Goal: Task Accomplishment & Management: Complete application form

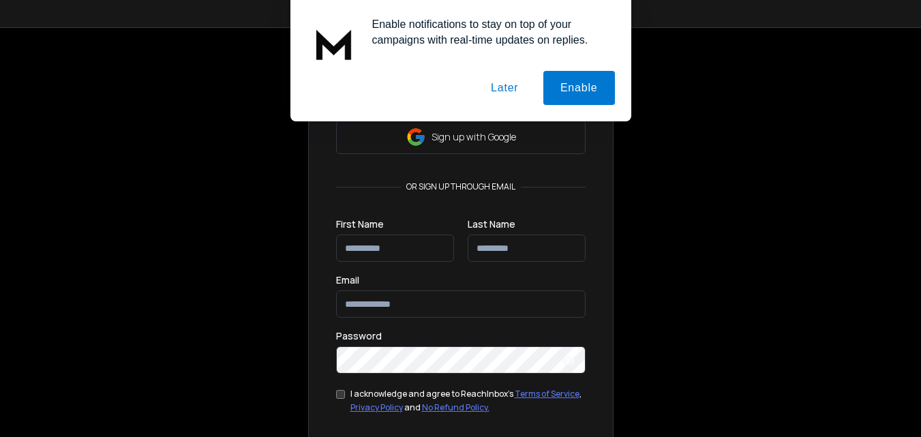
drag, startPoint x: 515, startPoint y: 80, endPoint x: 481, endPoint y: 239, distance: 161.8
click at [515, 84] on button "Later" at bounding box center [504, 88] width 61 height 34
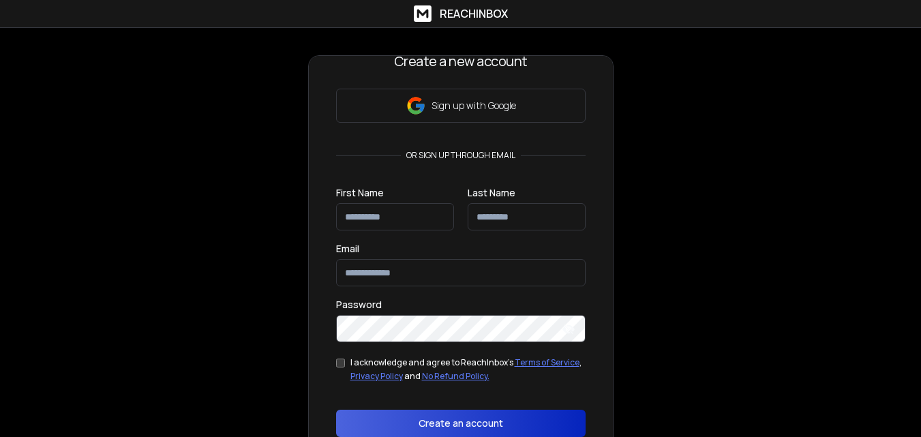
click at [390, 224] on input "text" at bounding box center [395, 216] width 118 height 27
type input "*****"
click at [528, 215] on input "text" at bounding box center [527, 216] width 118 height 27
type input "****"
click at [427, 277] on input "email" at bounding box center [460, 272] width 249 height 27
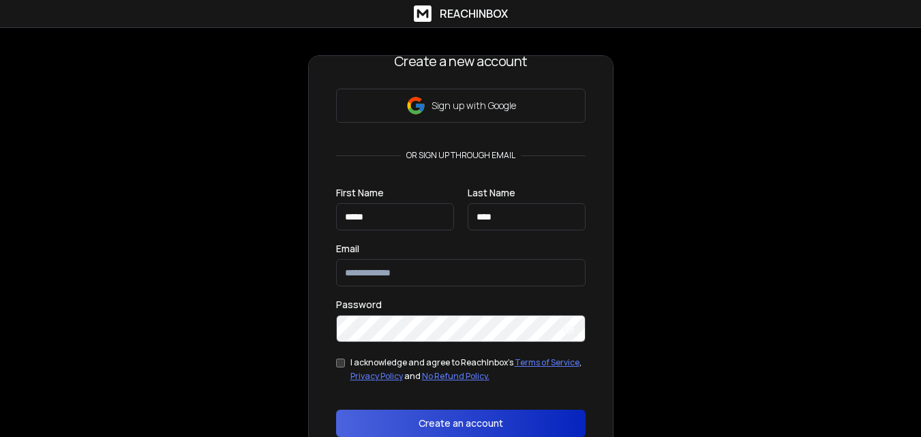
type input "**********"
click at [444, 427] on button "Create an account" at bounding box center [460, 423] width 249 height 27
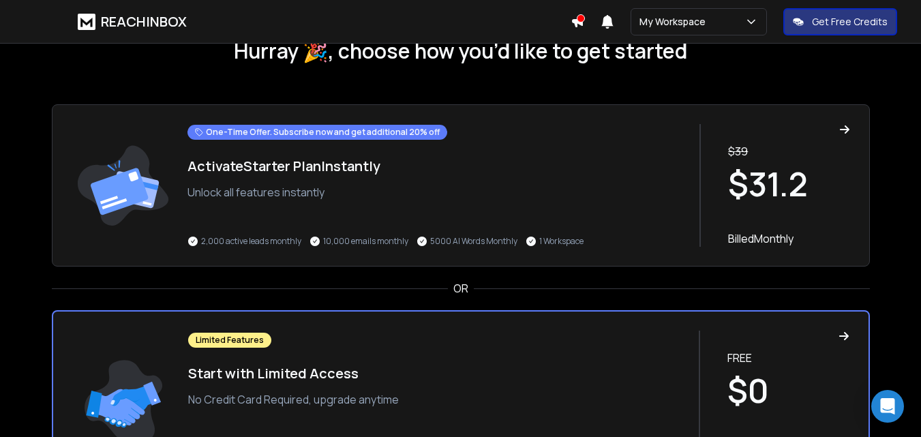
scroll to position [100, 0]
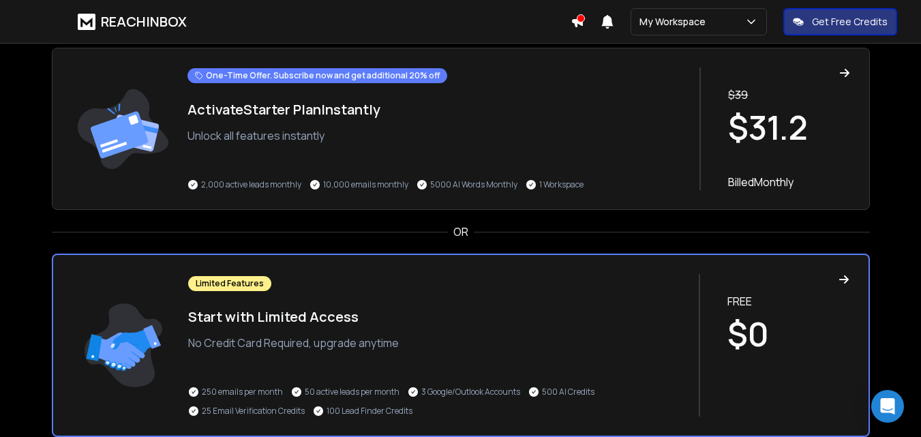
click at [615, 316] on h1 "Start with Limited Access" at bounding box center [437, 316] width 498 height 19
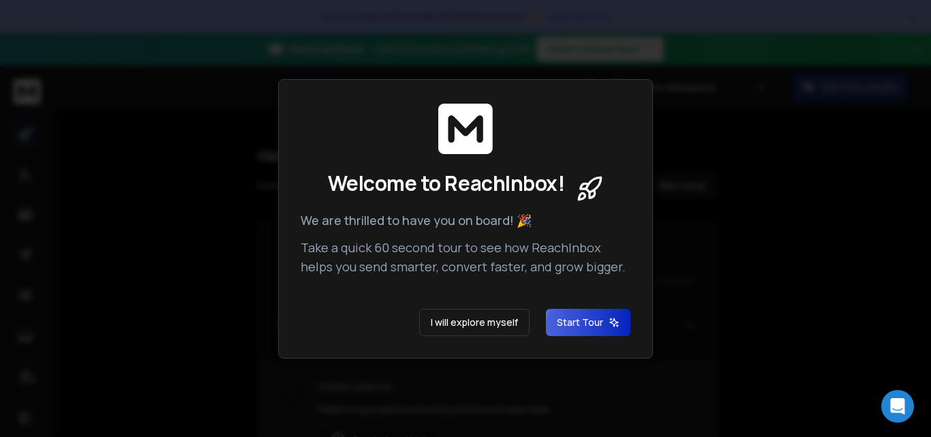
click at [699, 167] on div at bounding box center [465, 218] width 931 height 437
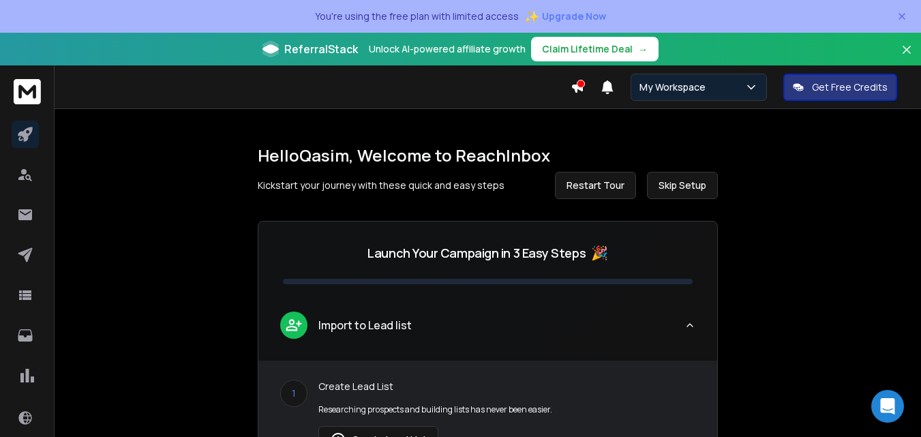
click at [708, 84] on p "My Workspace" at bounding box center [675, 87] width 72 height 14
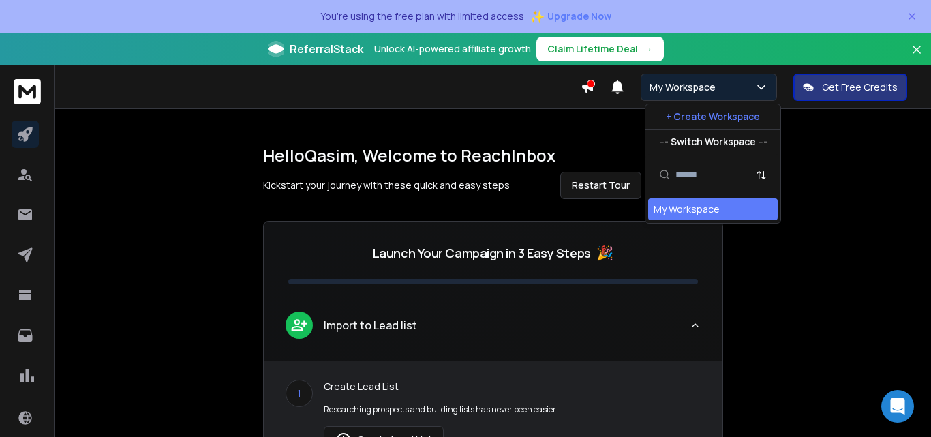
click at [708, 84] on p "My Workspace" at bounding box center [686, 87] width 72 height 14
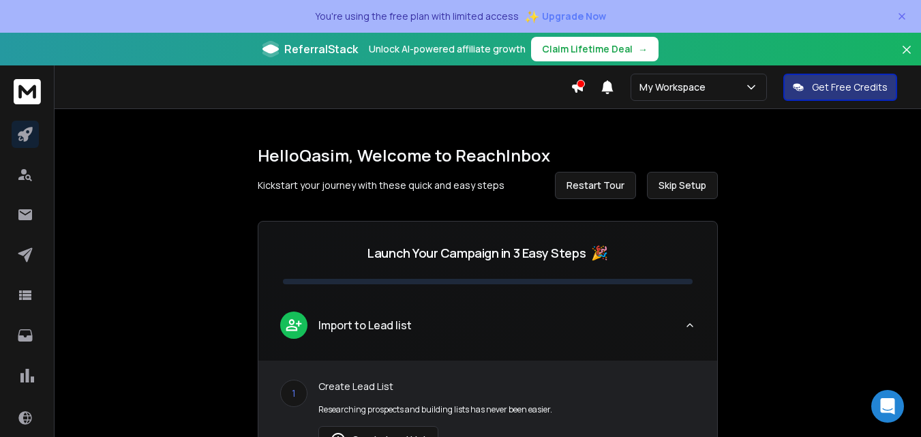
click at [774, 207] on div "Hello [PERSON_NAME] , Welcome to ReachInbox Kickstart your journey with these q…" at bounding box center [487, 386] width 823 height 526
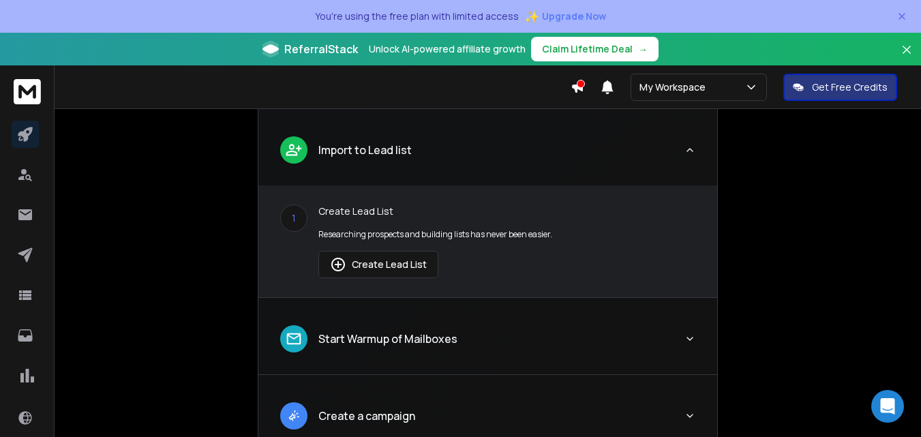
scroll to position [226, 0]
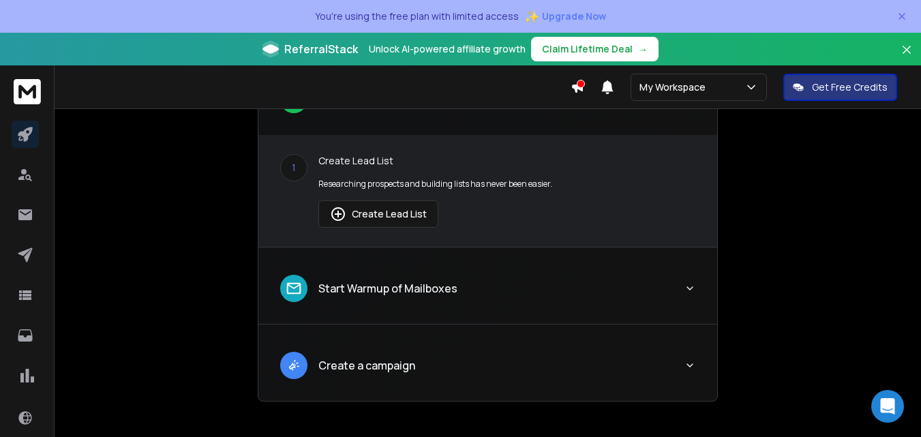
click at [447, 290] on p "Start Warmup of Mailboxes" at bounding box center [387, 288] width 139 height 16
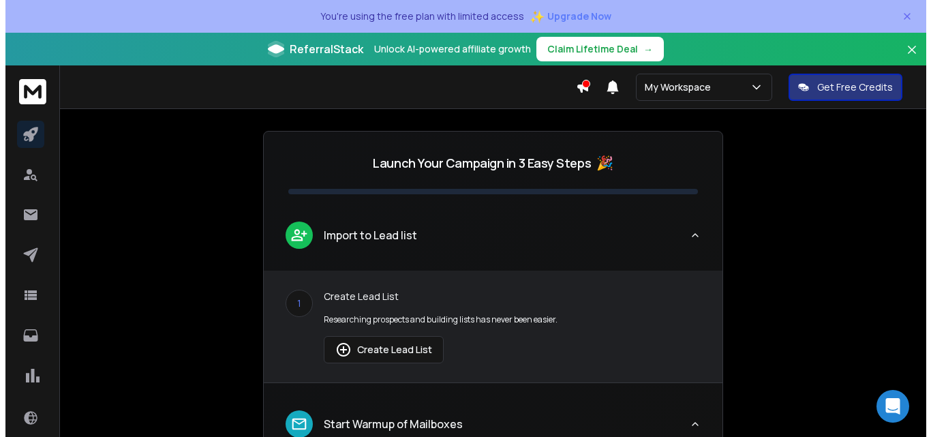
scroll to position [0, 0]
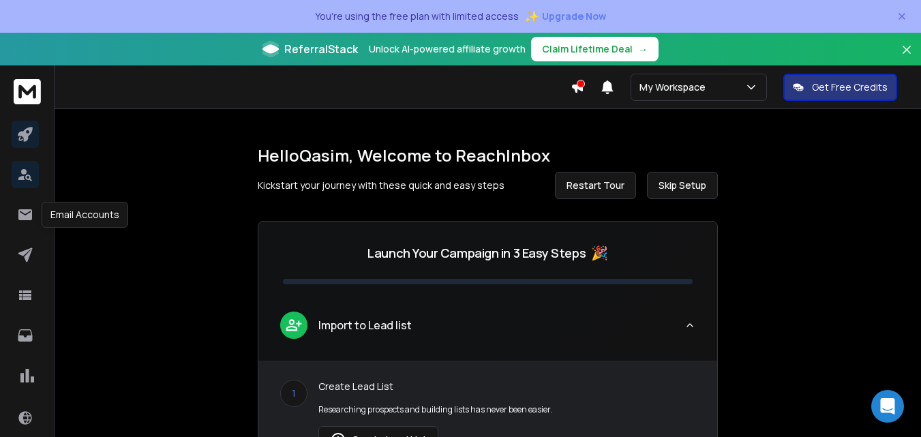
click at [20, 185] on link at bounding box center [25, 174] width 27 height 27
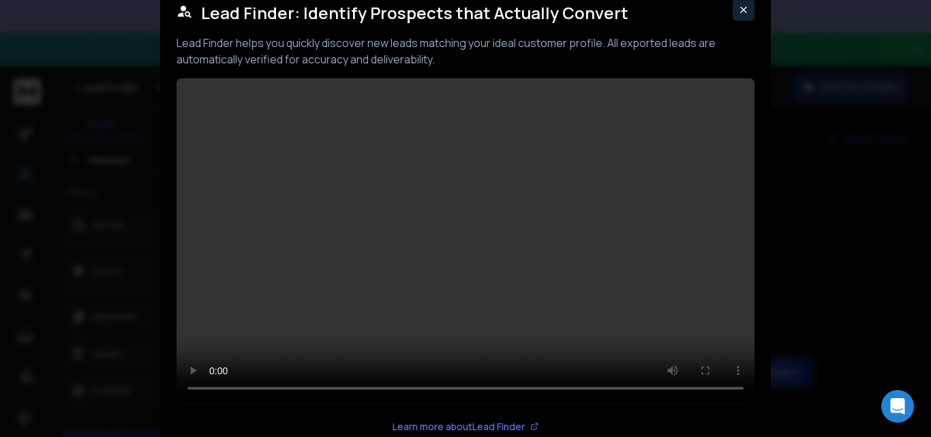
click at [738, 7] on icon at bounding box center [743, 9] width 11 height 11
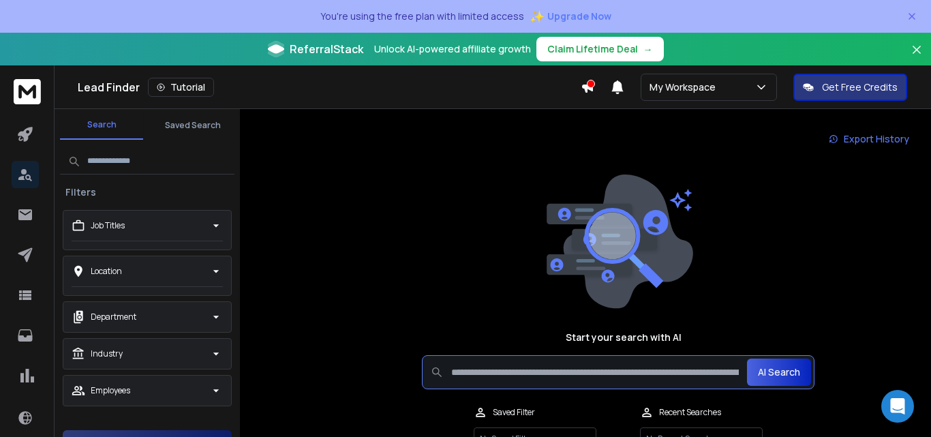
click at [121, 221] on p "Job Titles" at bounding box center [108, 225] width 34 height 11
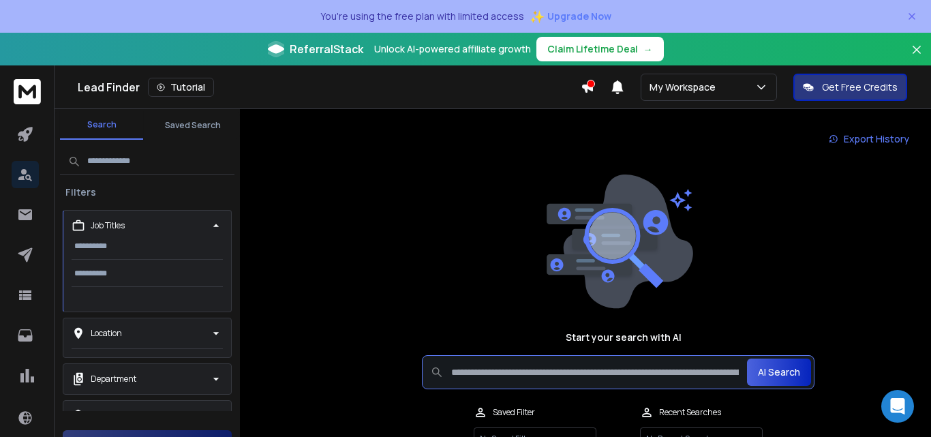
click at [121, 221] on p "Job Titles" at bounding box center [108, 225] width 34 height 11
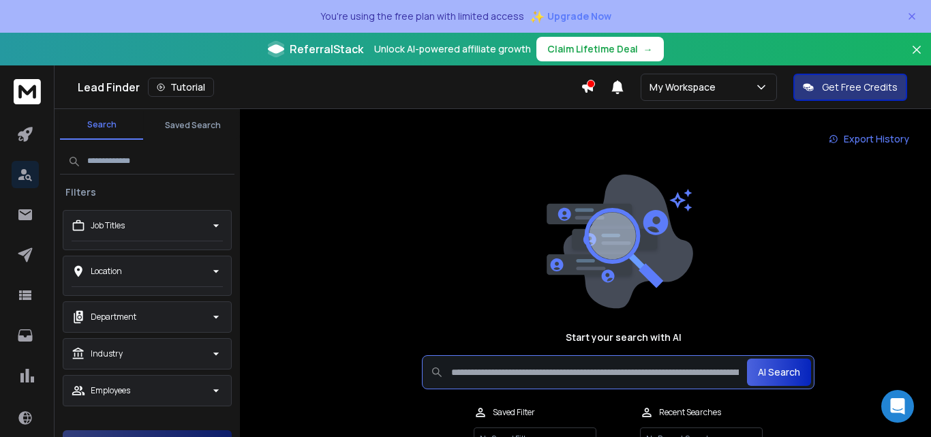
click at [137, 270] on div "Location" at bounding box center [147, 271] width 151 height 14
click at [136, 317] on p "Department" at bounding box center [114, 317] width 46 height 11
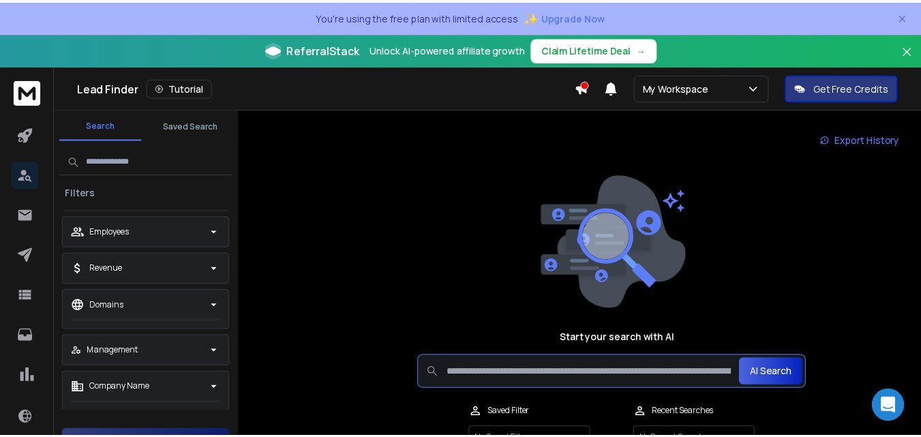
scroll to position [206, 0]
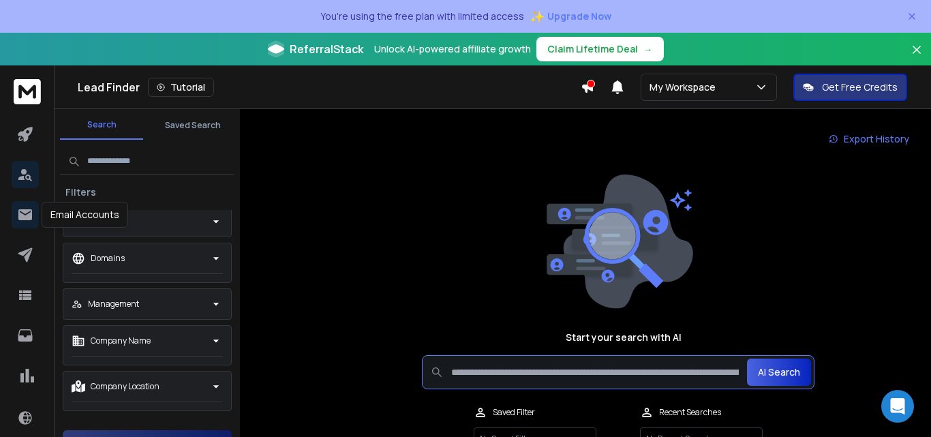
click at [20, 214] on icon at bounding box center [25, 214] width 14 height 11
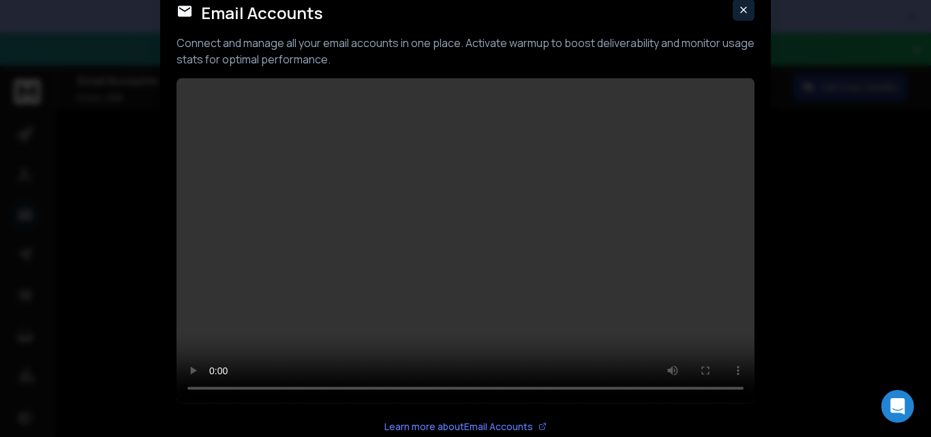
click at [744, 5] on icon at bounding box center [743, 9] width 11 height 11
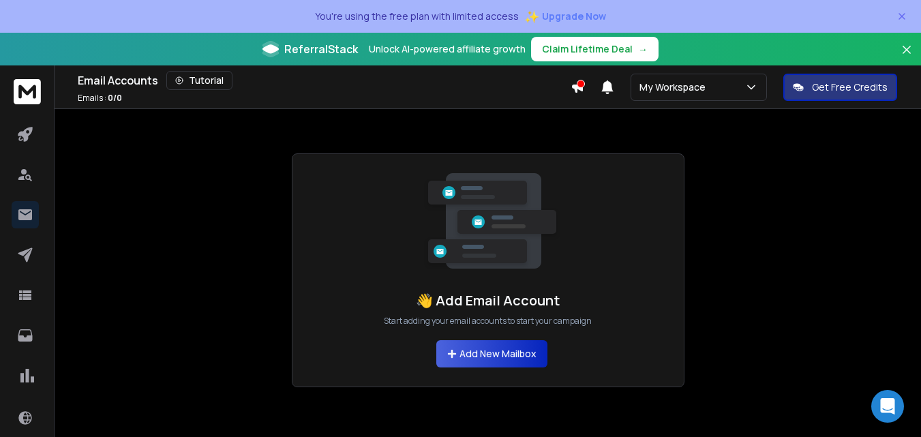
scroll to position [55, 0]
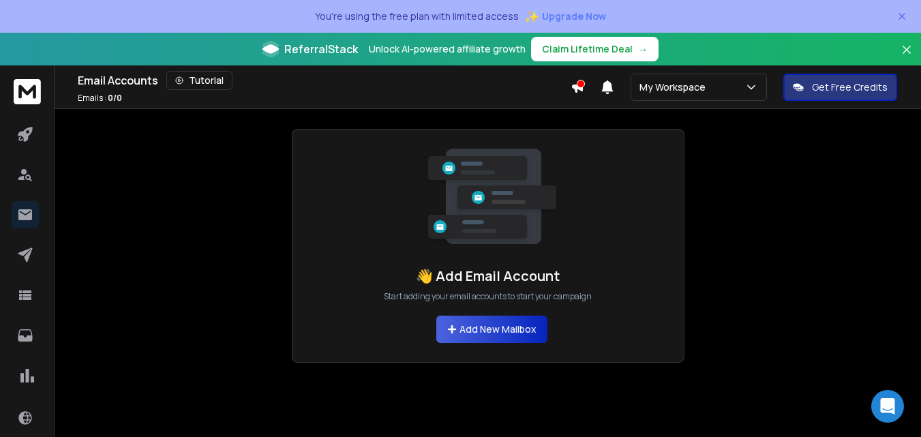
click at [497, 323] on button "Add New Mailbox" at bounding box center [491, 329] width 111 height 27
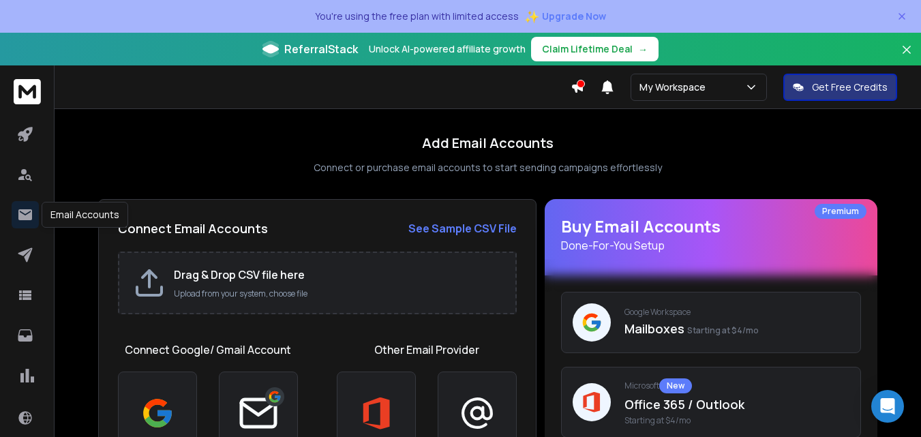
click at [27, 220] on icon at bounding box center [25, 215] width 16 height 16
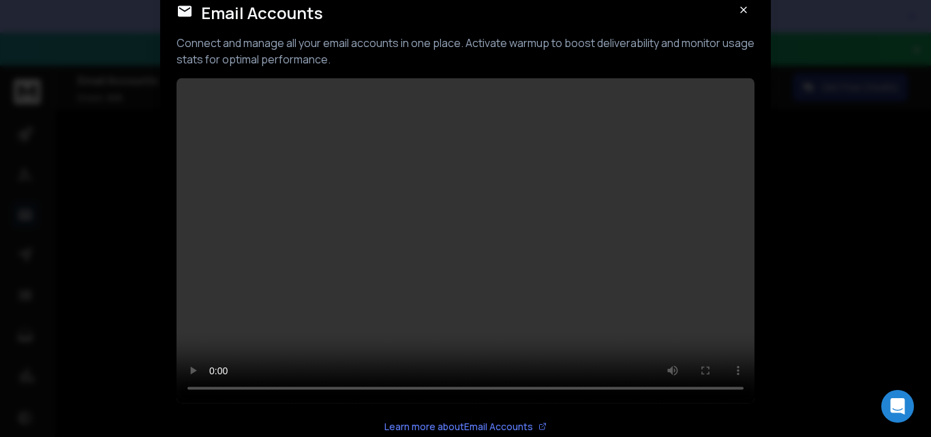
click at [749, 245] on video at bounding box center [466, 240] width 578 height 325
click at [741, 10] on icon at bounding box center [743, 9] width 11 height 11
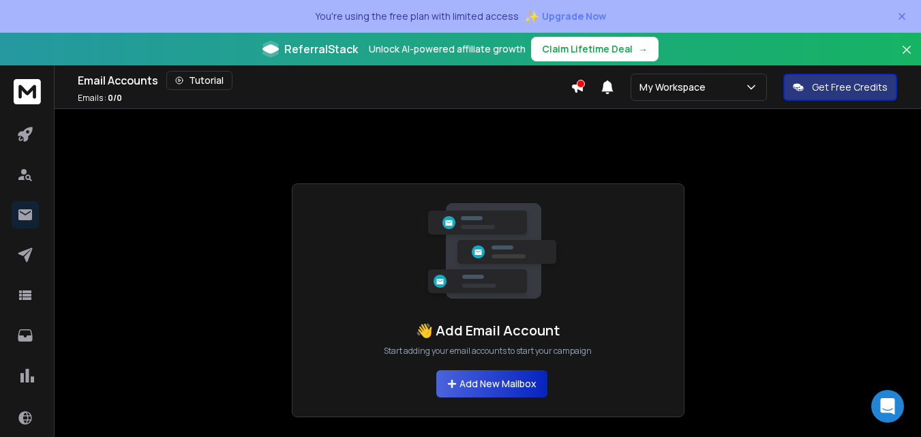
click at [528, 391] on button "Add New Mailbox" at bounding box center [491, 383] width 111 height 27
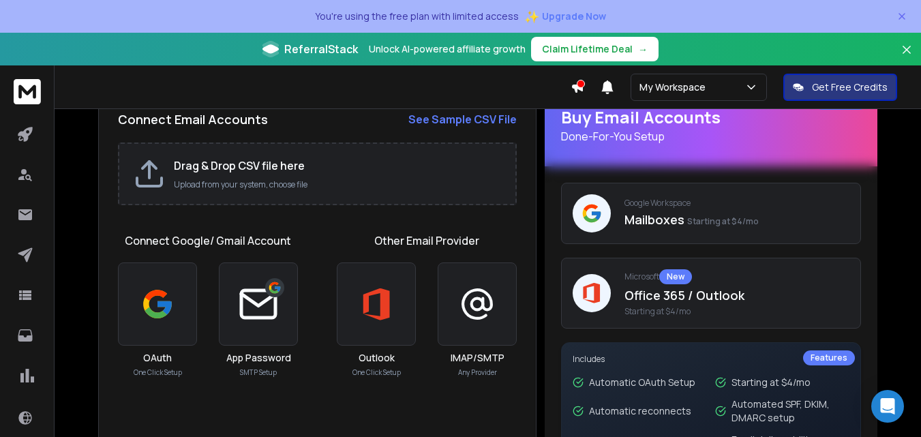
scroll to position [159, 0]
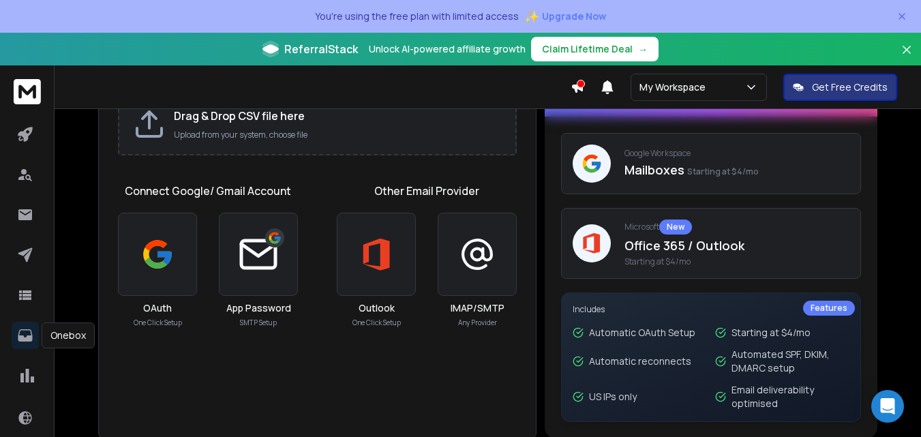
click at [20, 323] on link at bounding box center [25, 335] width 27 height 27
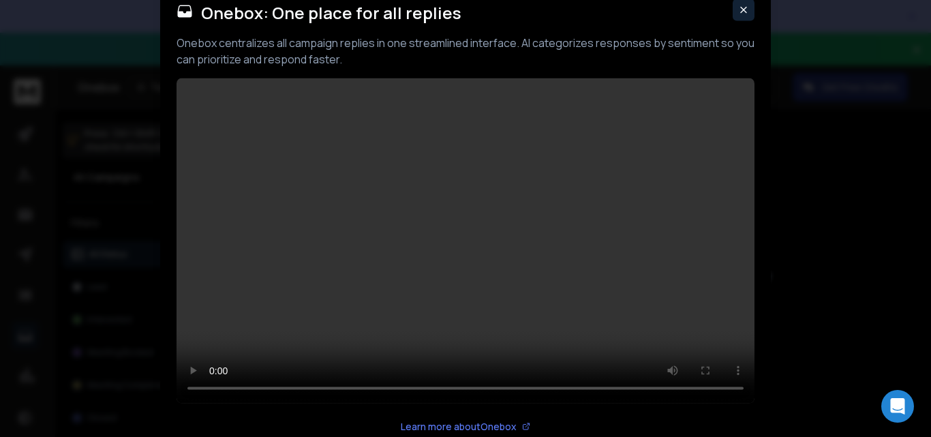
click at [747, 13] on icon at bounding box center [743, 9] width 11 height 11
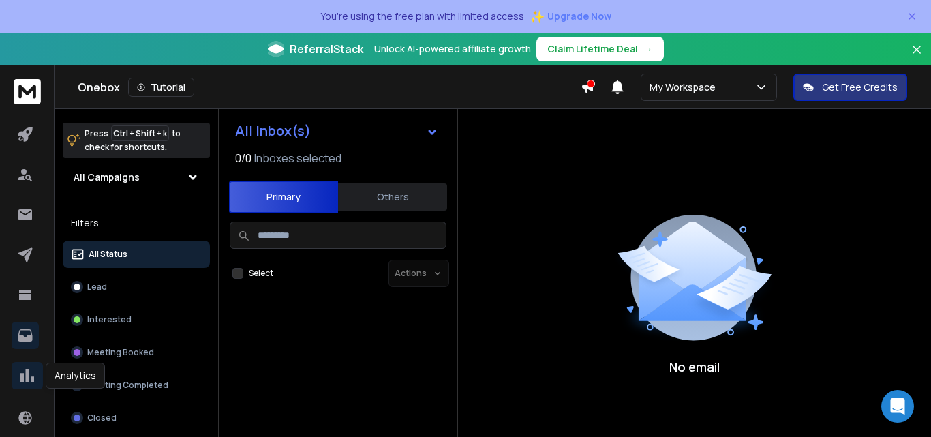
click at [26, 380] on icon at bounding box center [27, 376] width 14 height 14
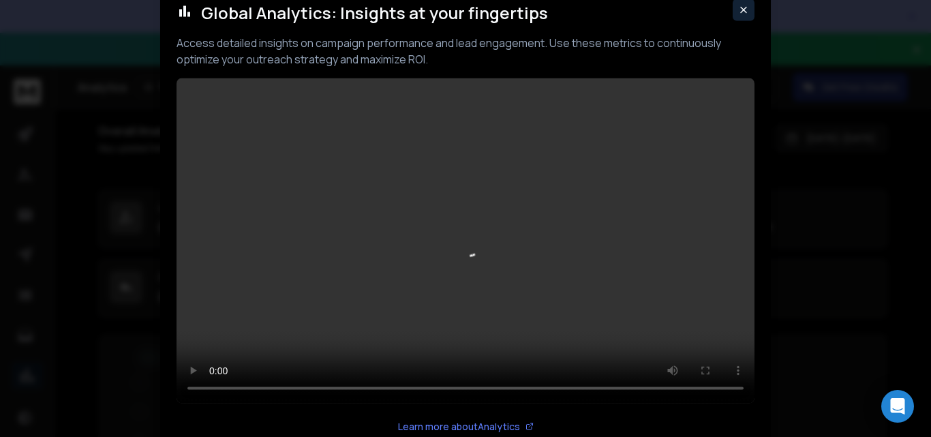
click at [742, 14] on icon at bounding box center [743, 9] width 11 height 11
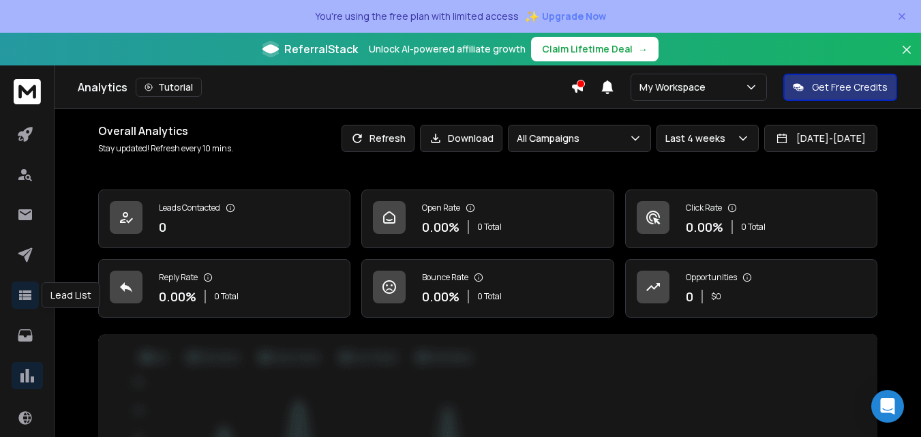
click at [29, 302] on icon at bounding box center [25, 295] width 16 height 16
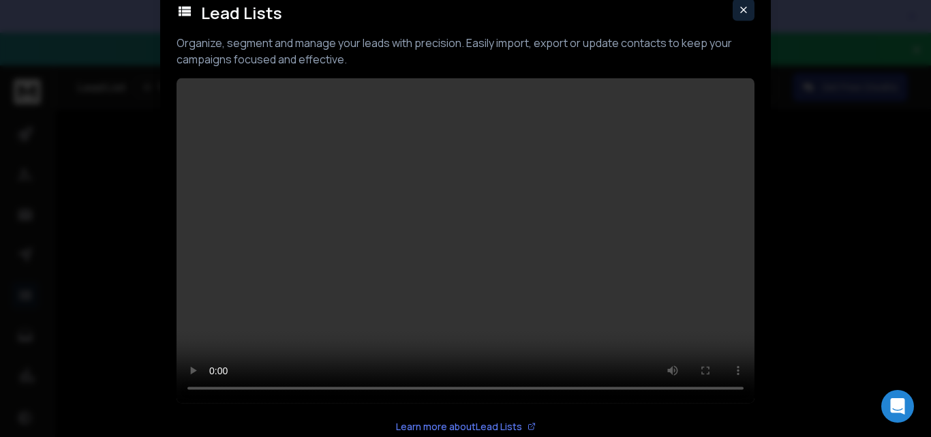
click at [746, 10] on icon at bounding box center [743, 9] width 11 height 11
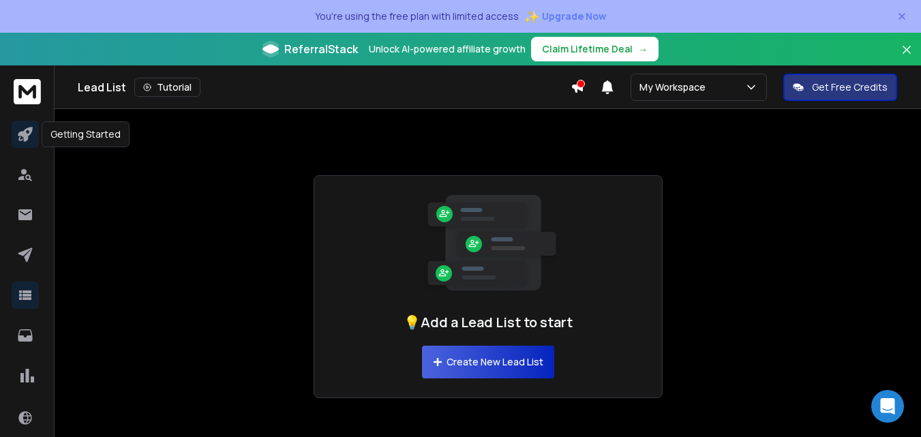
click at [17, 138] on icon at bounding box center [25, 134] width 16 height 16
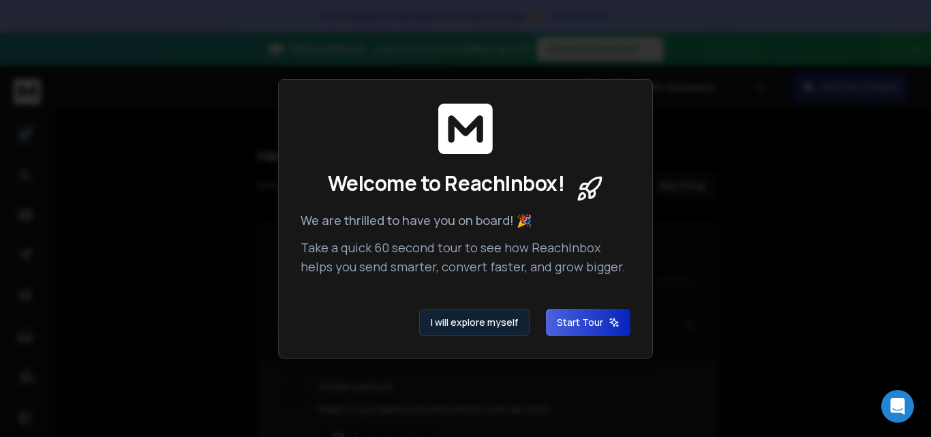
click at [478, 315] on button "I will explore myself" at bounding box center [474, 322] width 110 height 27
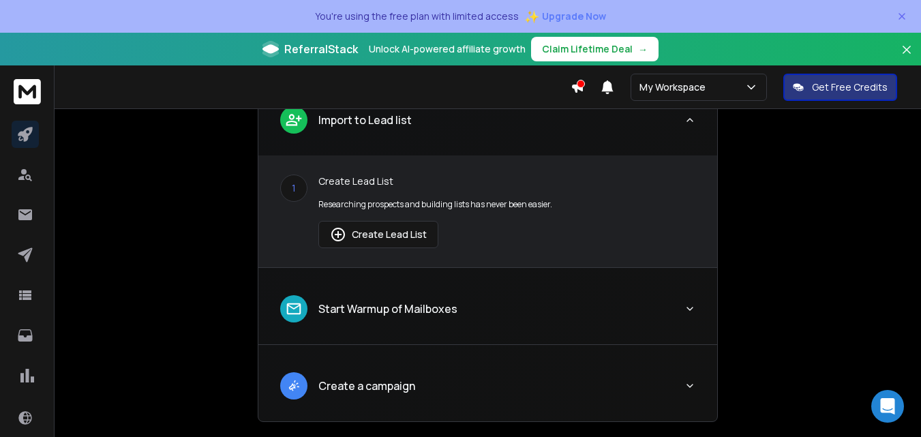
scroll to position [226, 0]
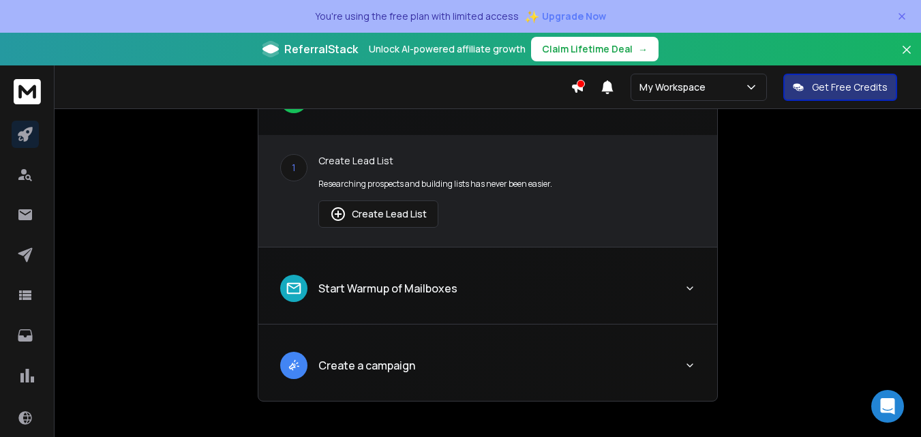
click at [484, 358] on button "Create a campaign" at bounding box center [487, 371] width 459 height 60
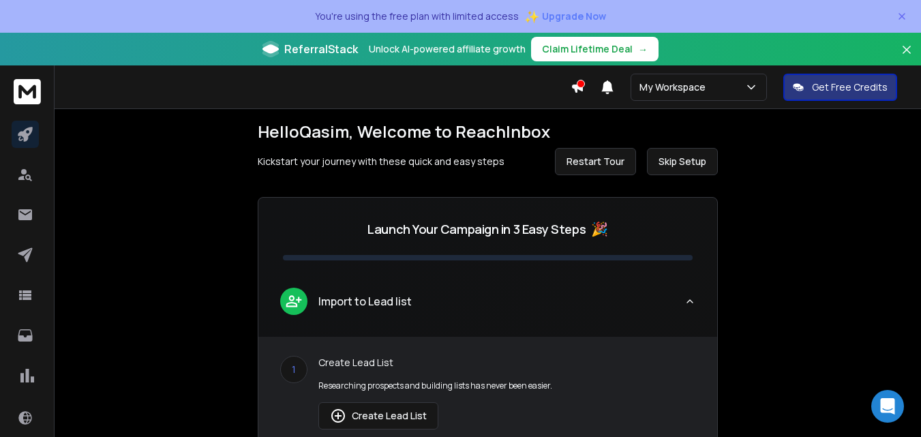
scroll to position [0, 0]
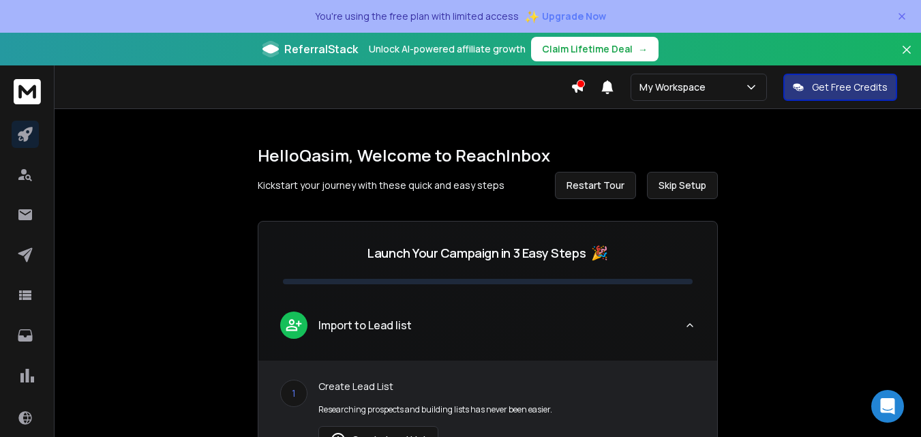
click at [822, 91] on p "Get Free Credits" at bounding box center [850, 87] width 76 height 14
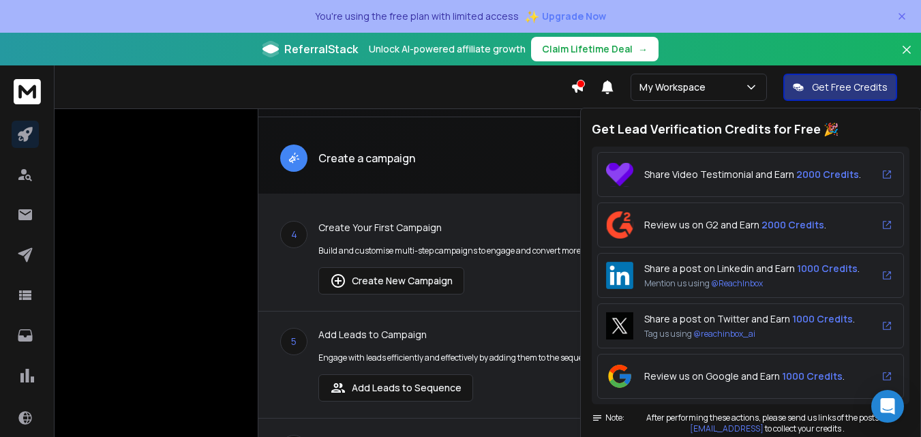
scroll to position [477, 0]
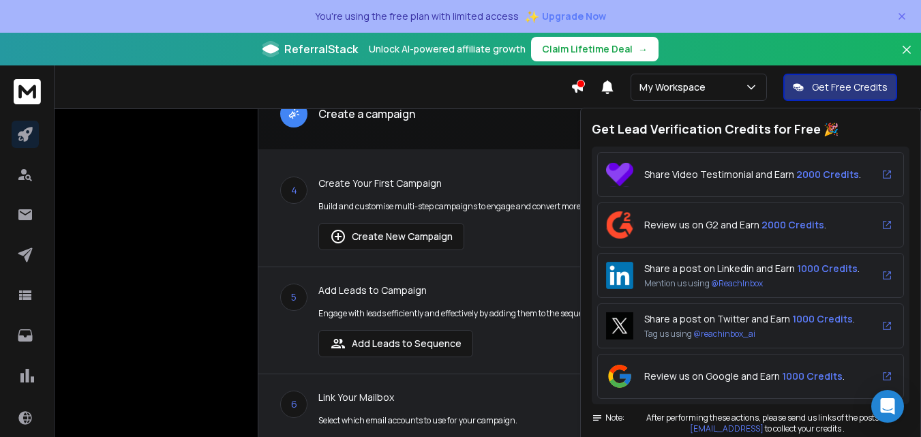
click at [890, 218] on link "Review us on G2 and Earn 2000 Credits ." at bounding box center [750, 224] width 307 height 45
click at [873, 84] on p "Get Free Credits" at bounding box center [850, 87] width 76 height 14
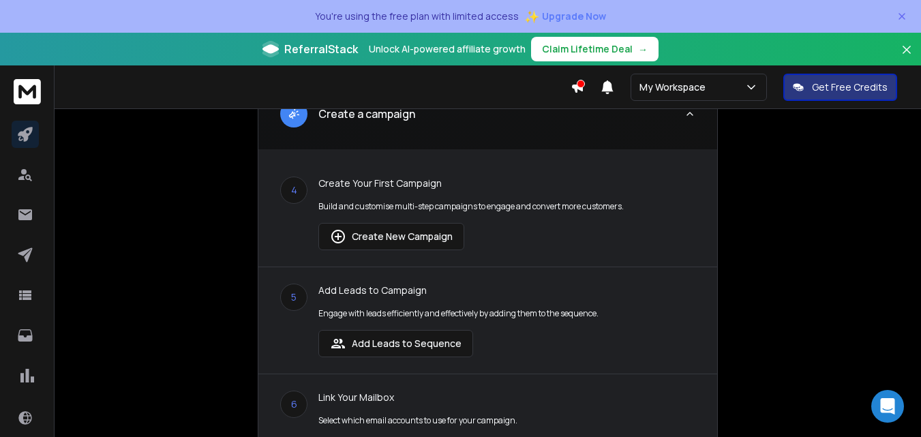
click at [916, 48] on div "ReferralStack Unlock AI-powered affiliate growth Lifetime Deals available! Clai…" at bounding box center [460, 49] width 921 height 33
click at [908, 48] on icon "Close banner" at bounding box center [907, 50] width 8 height 8
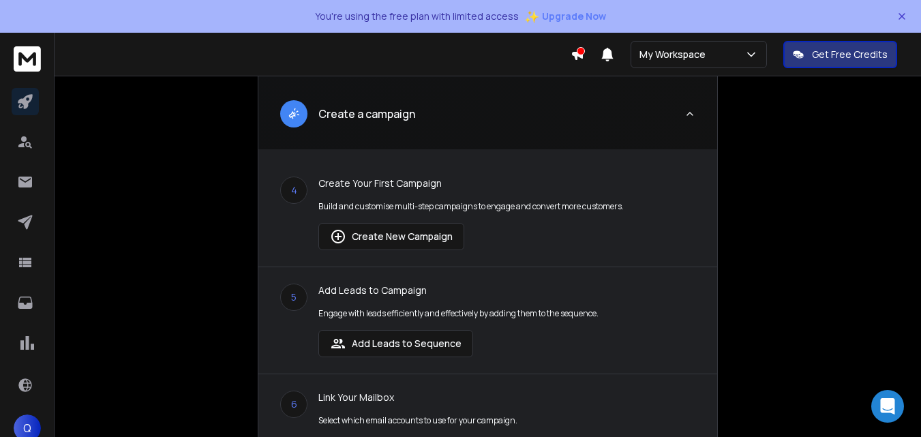
drag, startPoint x: 898, startPoint y: 14, endPoint x: 889, endPoint y: 35, distance: 22.3
click at [898, 14] on icon "Close notification" at bounding box center [901, 16] width 11 height 11
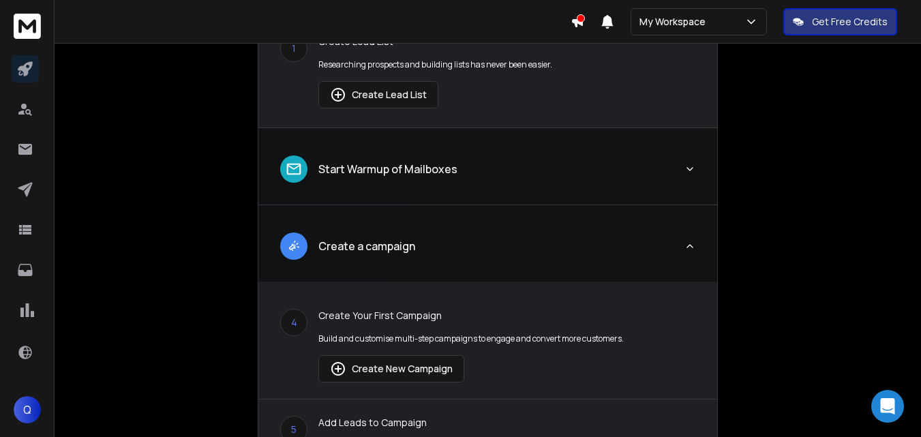
scroll to position [253, 0]
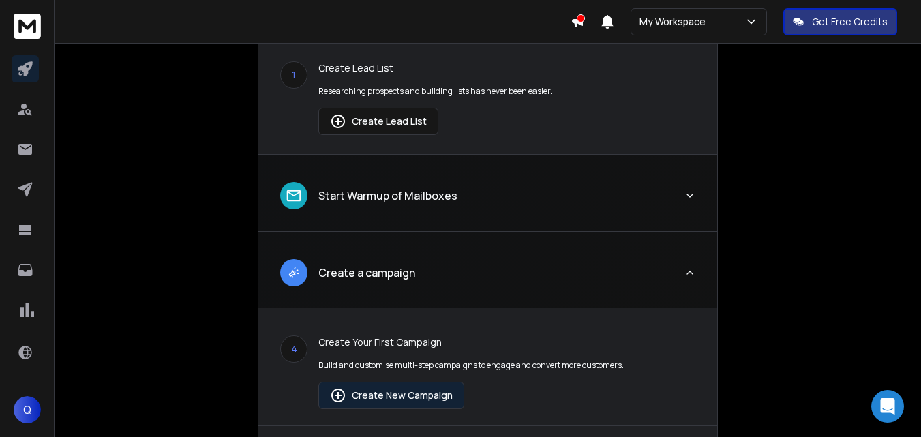
click at [437, 405] on button "Create New Campaign" at bounding box center [391, 395] width 146 height 27
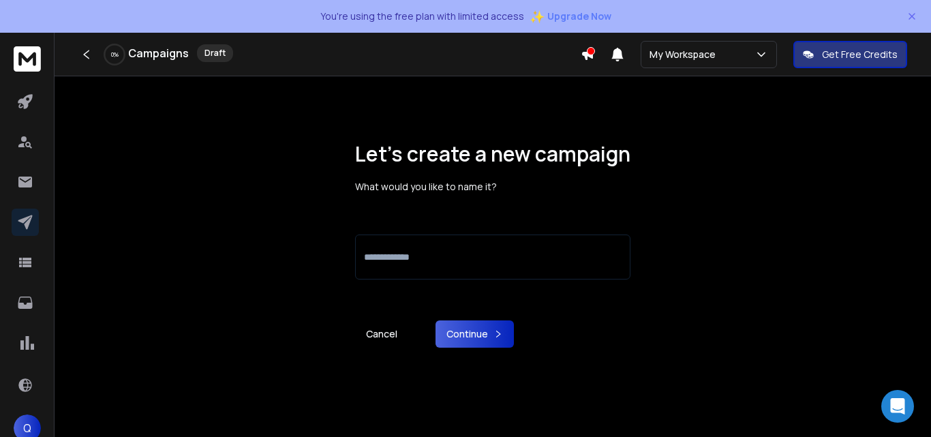
click at [457, 259] on input at bounding box center [492, 256] width 275 height 45
type input "****"
click at [488, 328] on button "Continue" at bounding box center [475, 333] width 78 height 27
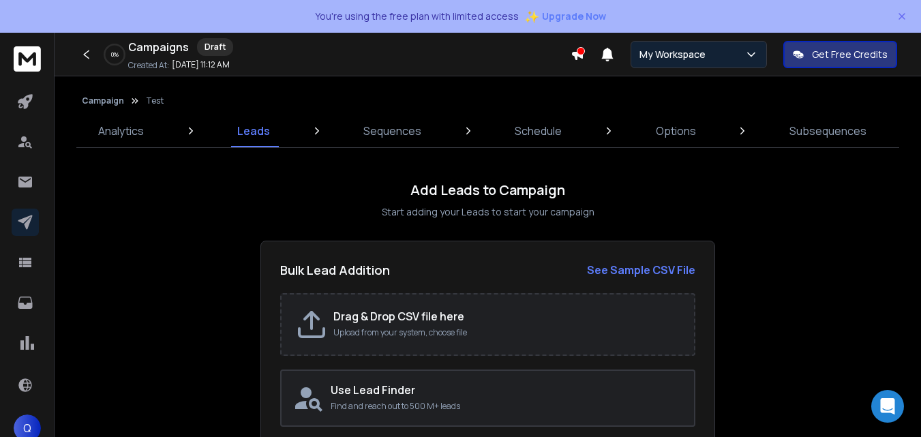
click at [716, 63] on button "My Workspace" at bounding box center [699, 54] width 136 height 27
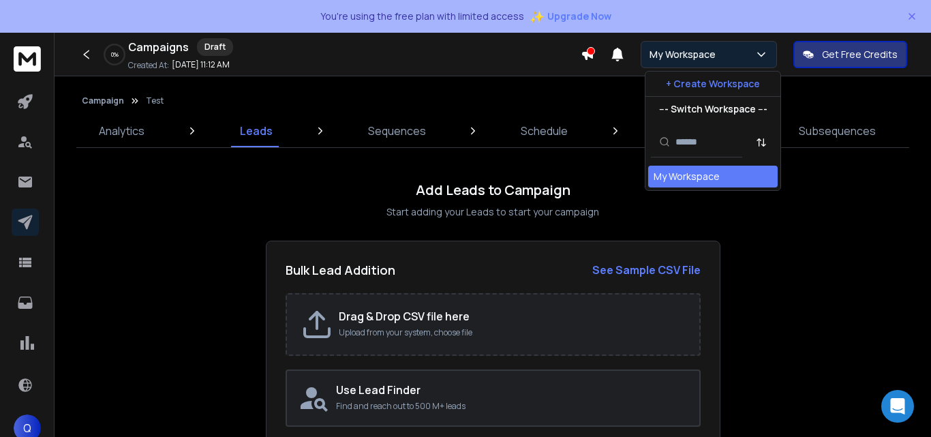
click at [721, 56] on p "My Workspace" at bounding box center [686, 55] width 72 height 14
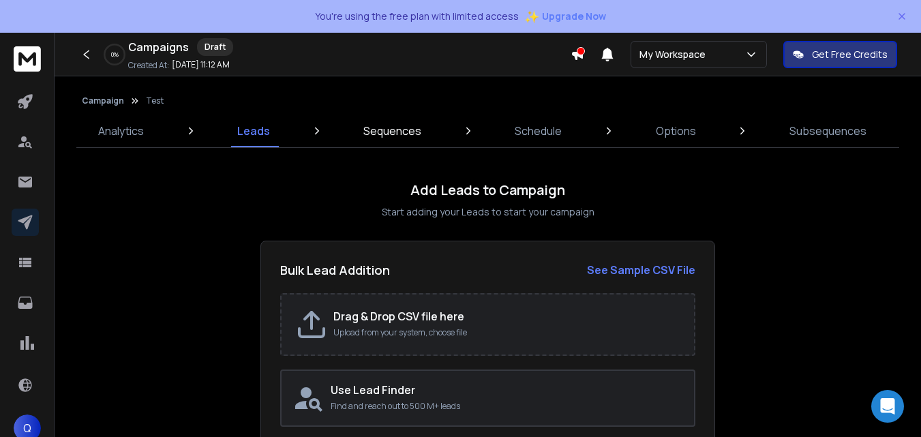
click at [395, 131] on p "Sequences" at bounding box center [392, 131] width 58 height 16
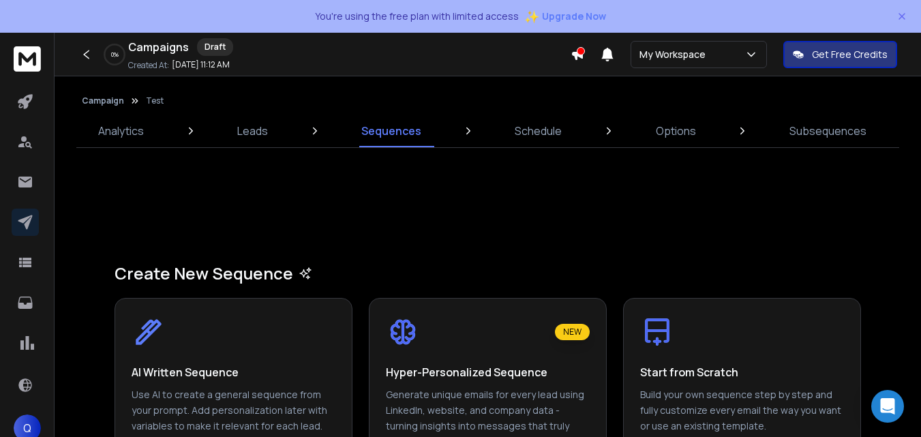
scroll to position [52, 0]
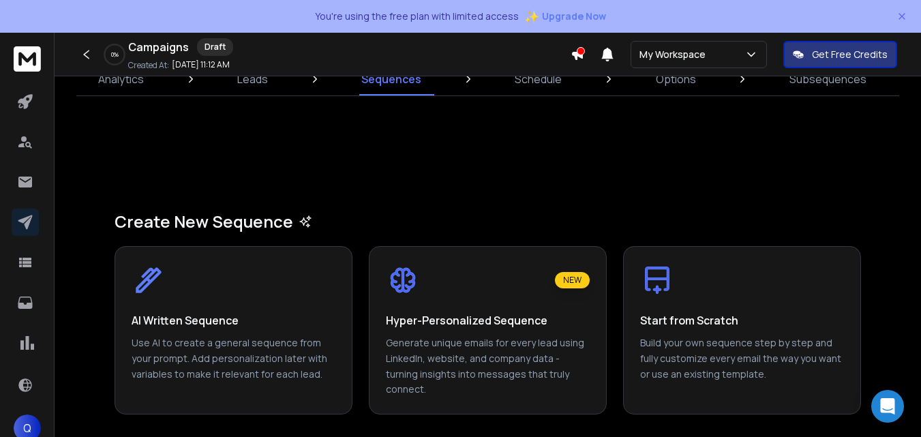
click at [672, 292] on icon "button" at bounding box center [657, 280] width 34 height 34
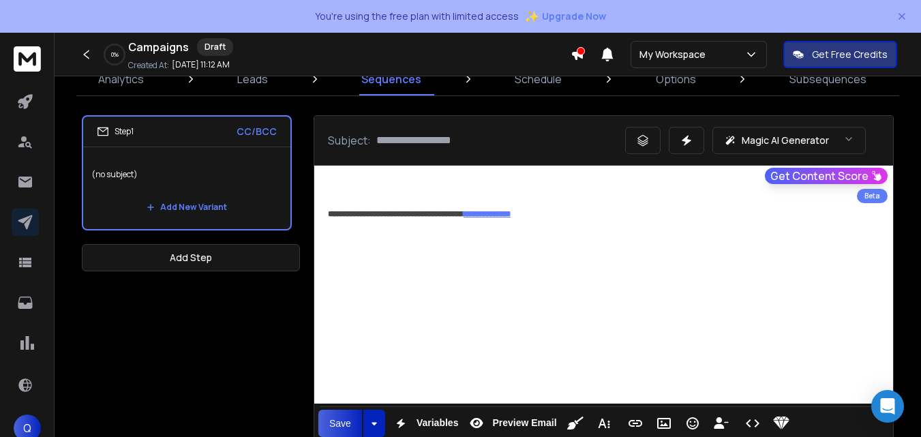
click at [580, 223] on div "**********" at bounding box center [603, 285] width 579 height 238
click at [817, 140] on p "Magic AI Generator" at bounding box center [785, 141] width 87 height 14
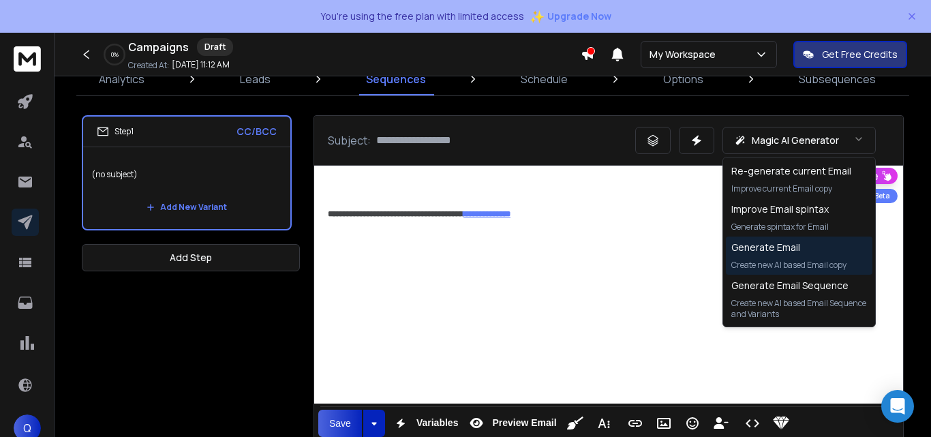
click at [832, 252] on h1 "Generate Email" at bounding box center [788, 248] width 115 height 14
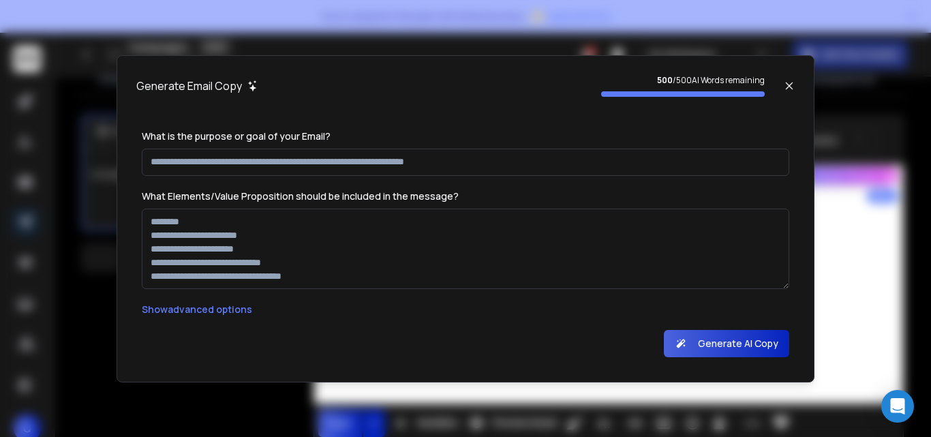
click at [790, 84] on icon at bounding box center [789, 85] width 11 height 11
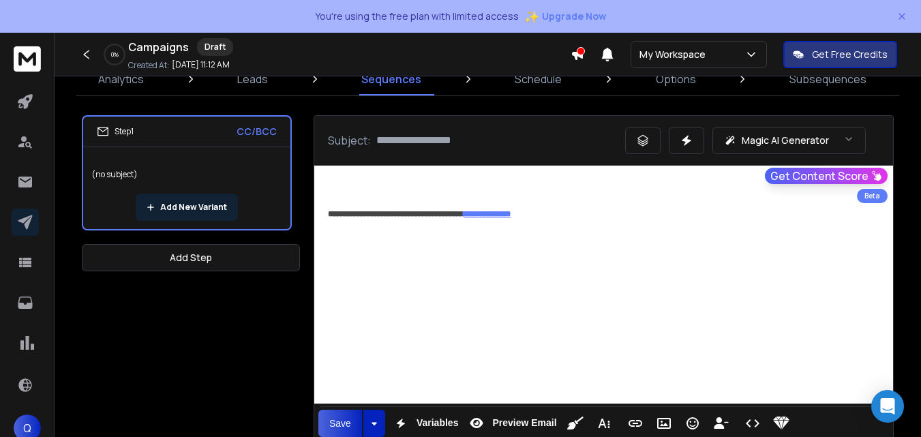
click at [208, 213] on button "Add New Variant" at bounding box center [187, 207] width 102 height 27
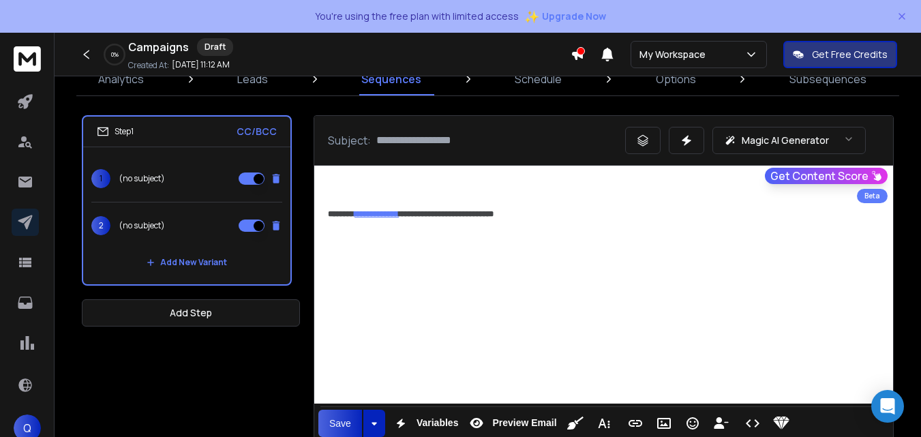
click at [277, 226] on icon at bounding box center [276, 226] width 7 height 10
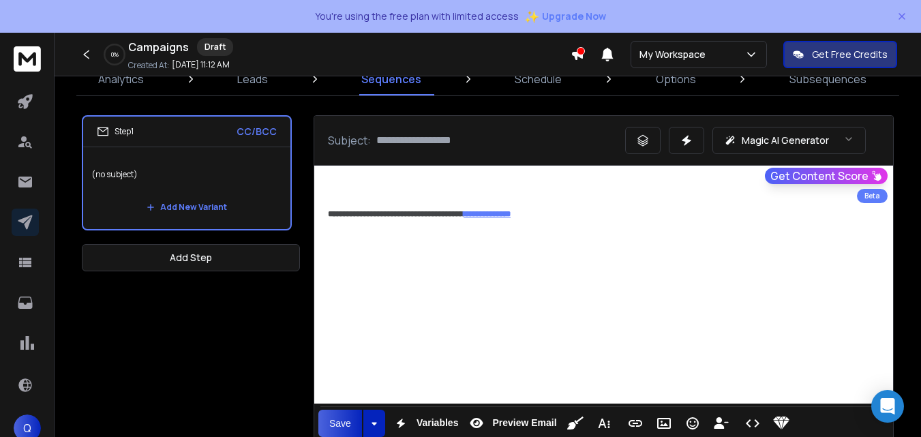
click at [136, 177] on p "(no subject)" at bounding box center [186, 174] width 191 height 38
click at [198, 211] on button "Add New Variant" at bounding box center [187, 207] width 102 height 27
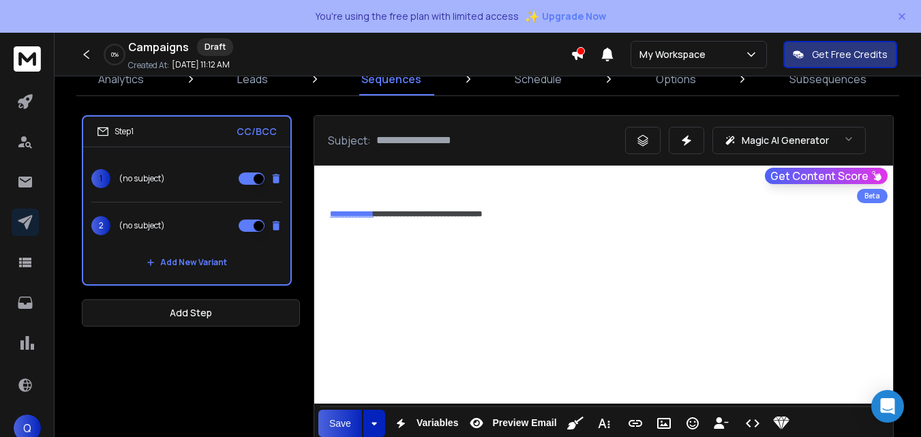
drag, startPoint x: 151, startPoint y: 218, endPoint x: 259, endPoint y: 222, distance: 107.8
click at [151, 218] on div "2 (no subject)" at bounding box center [128, 225] width 74 height 19
click at [250, 222] on button "button" at bounding box center [252, 225] width 26 height 12
click at [277, 225] on icon at bounding box center [276, 226] width 7 height 10
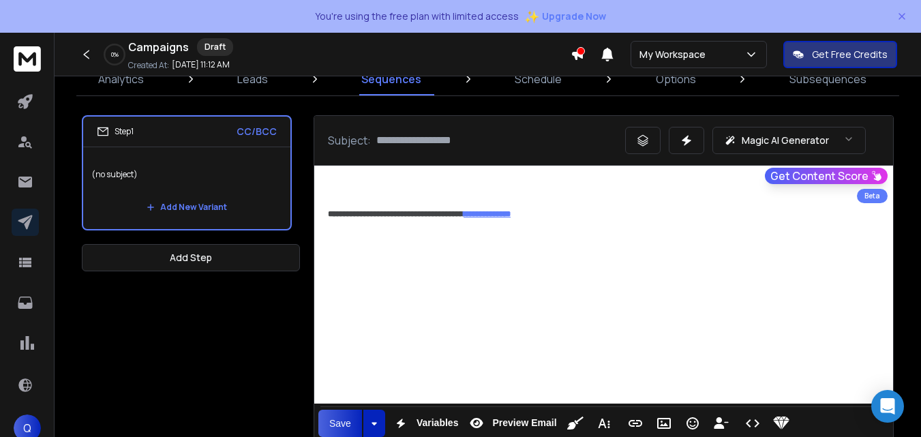
click at [521, 204] on div "**********" at bounding box center [603, 285] width 579 height 238
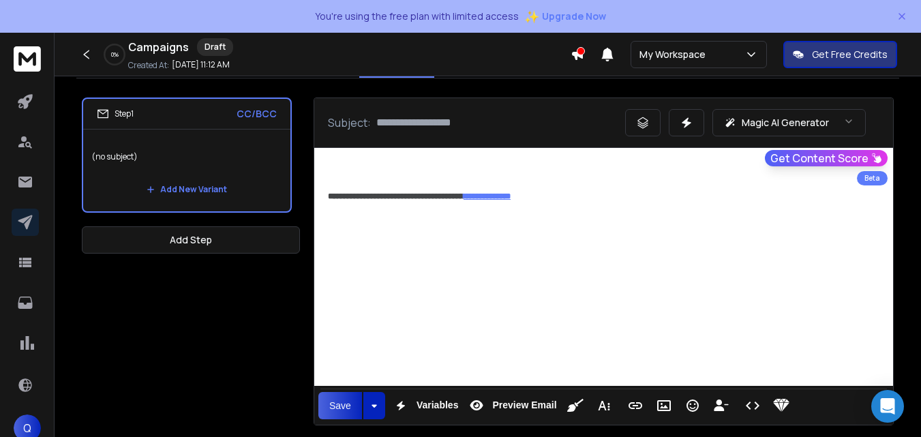
scroll to position [77, 0]
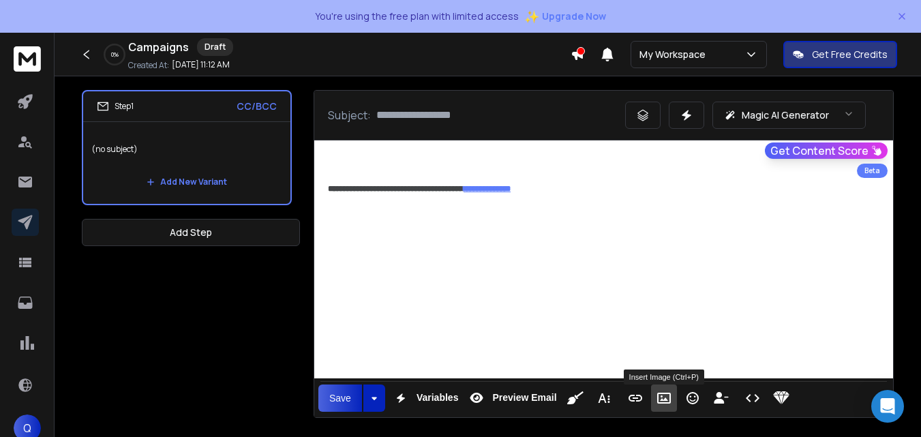
click at [662, 395] on icon "button" at bounding box center [664, 398] width 16 height 16
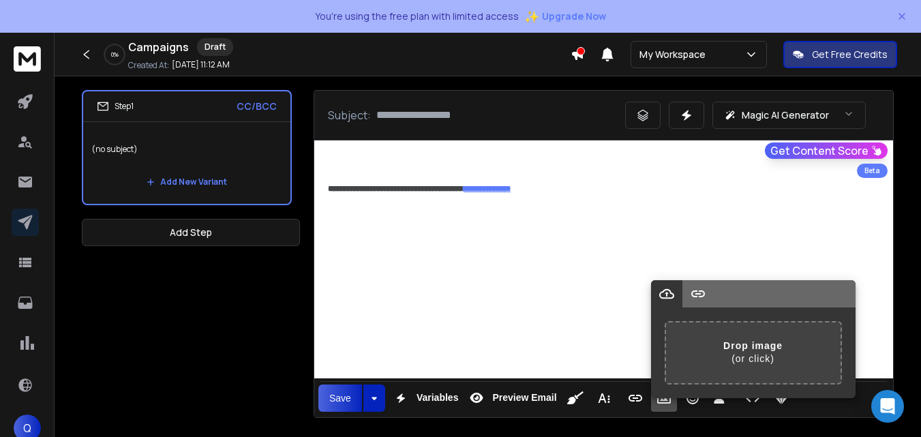
click at [570, 292] on div "**********" at bounding box center [603, 259] width 579 height 238
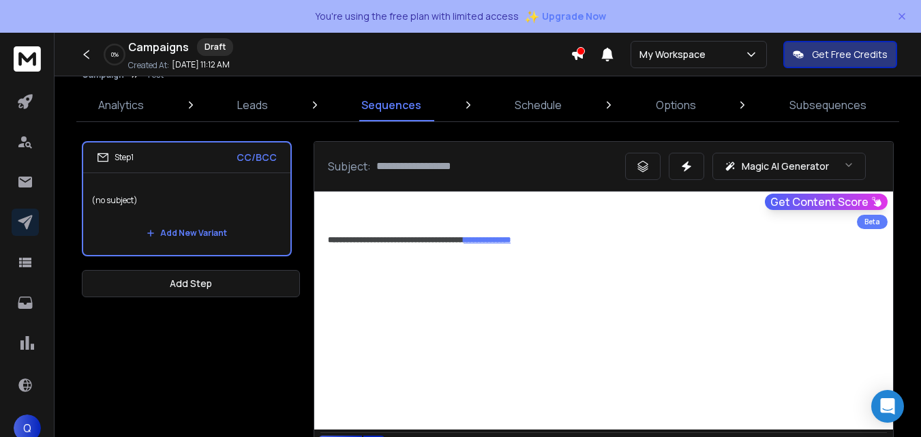
scroll to position [0, 0]
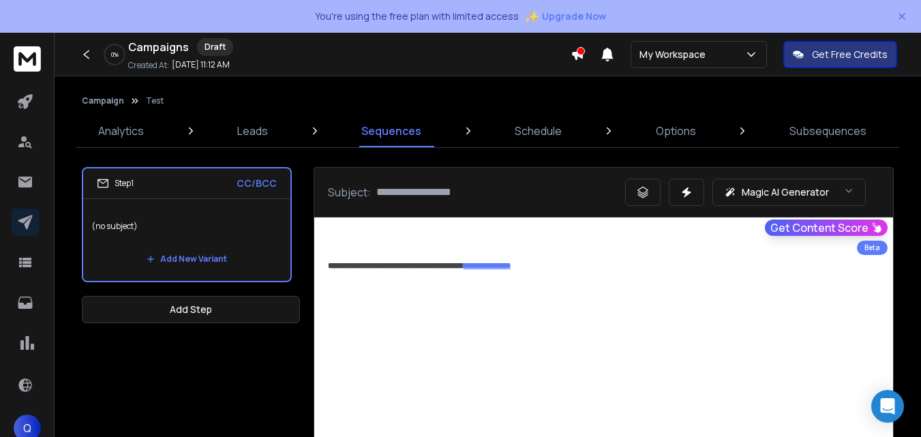
click at [208, 315] on button "Add Step" at bounding box center [191, 309] width 218 height 27
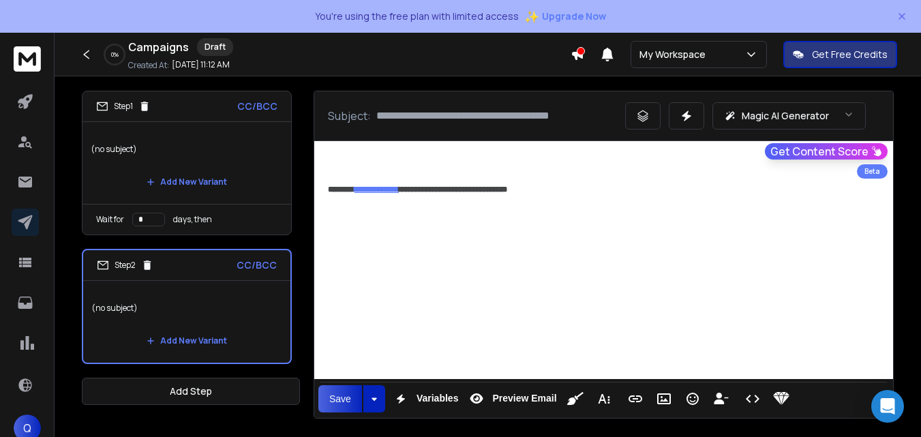
scroll to position [77, 0]
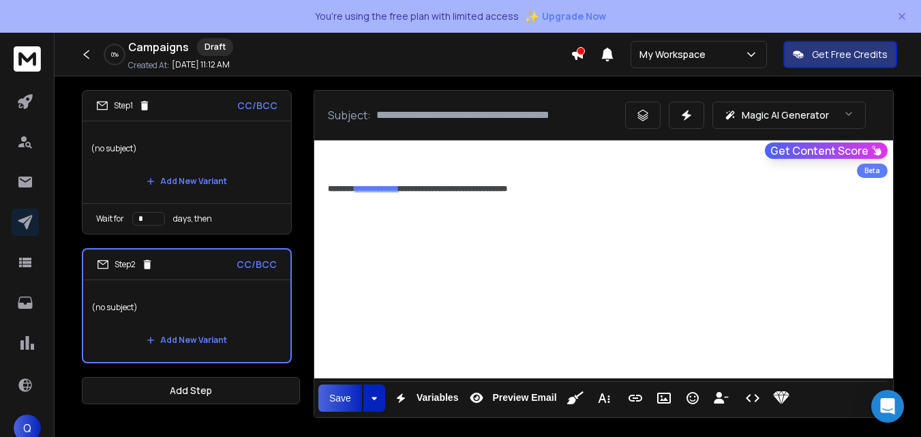
click at [153, 271] on div "Step 2 CC/BCC" at bounding box center [186, 264] width 207 height 31
click at [151, 262] on icon at bounding box center [147, 265] width 7 height 10
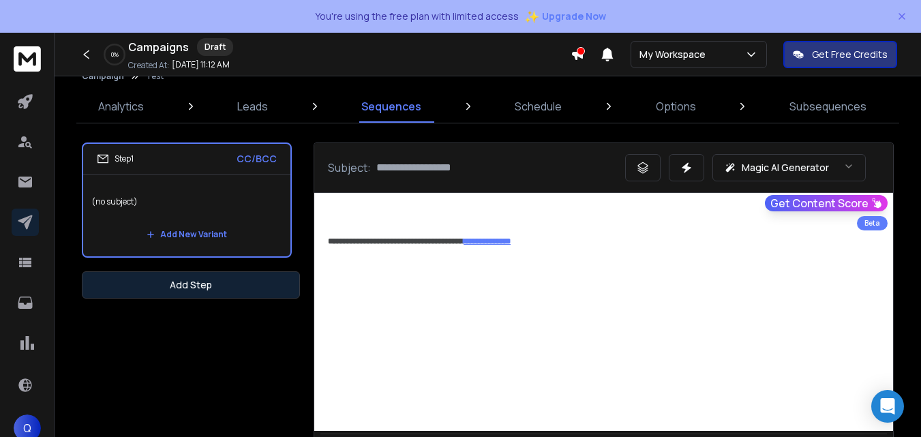
scroll to position [0, 0]
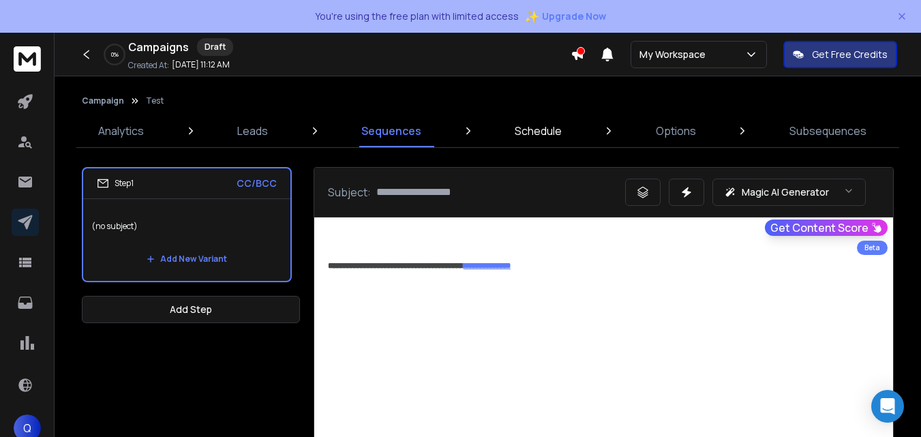
click at [553, 140] on link "Schedule" at bounding box center [537, 131] width 63 height 33
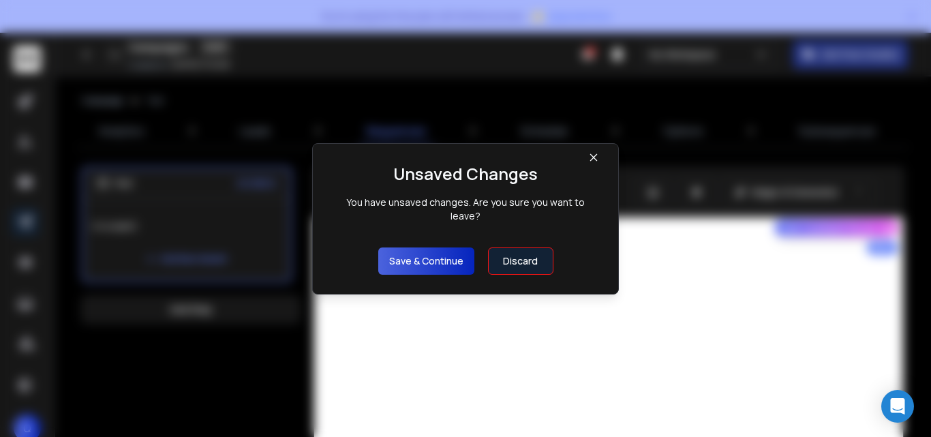
click at [541, 253] on button "Discard" at bounding box center [520, 260] width 65 height 27
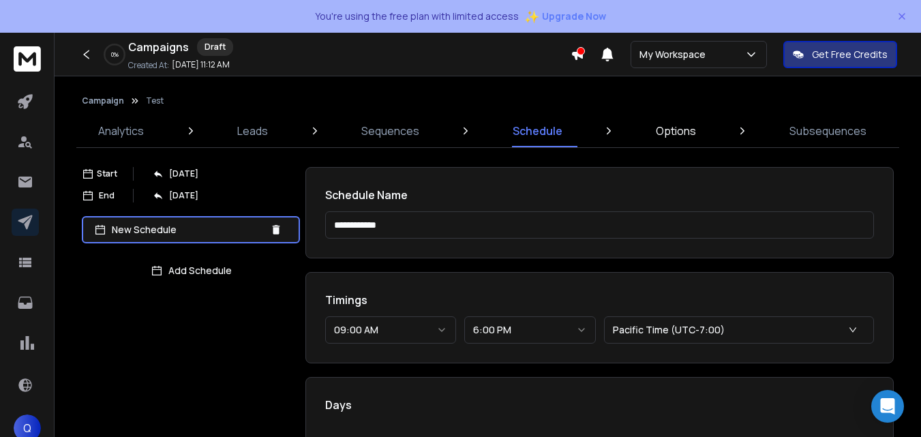
click at [661, 125] on p "Options" at bounding box center [676, 131] width 40 height 16
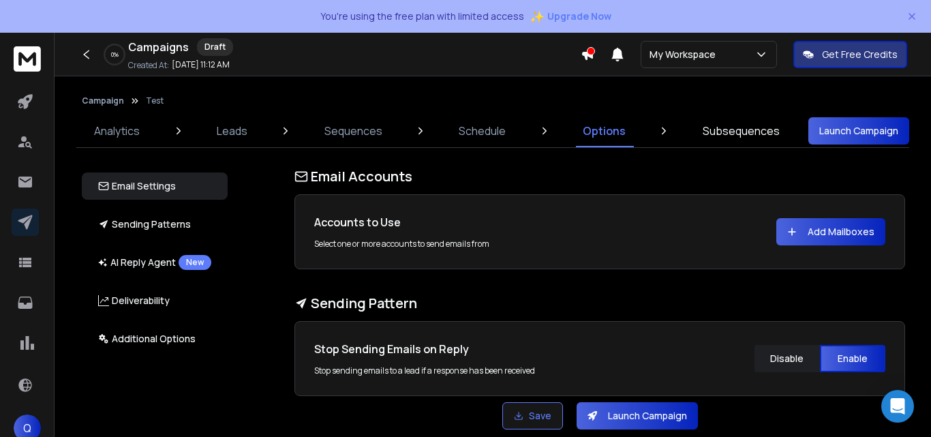
click at [757, 131] on p "Subsequences" at bounding box center [741, 131] width 77 height 16
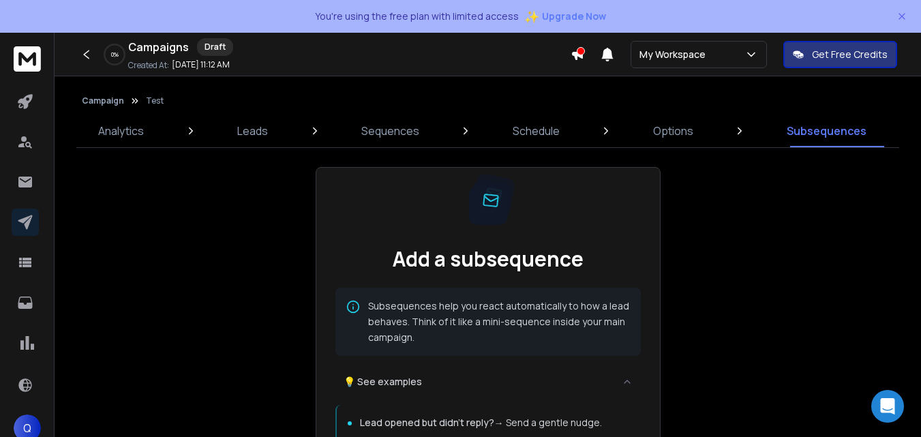
click at [37, 62] on icon at bounding box center [27, 58] width 27 height 25
